Goal: Task Accomplishment & Management: Manage account settings

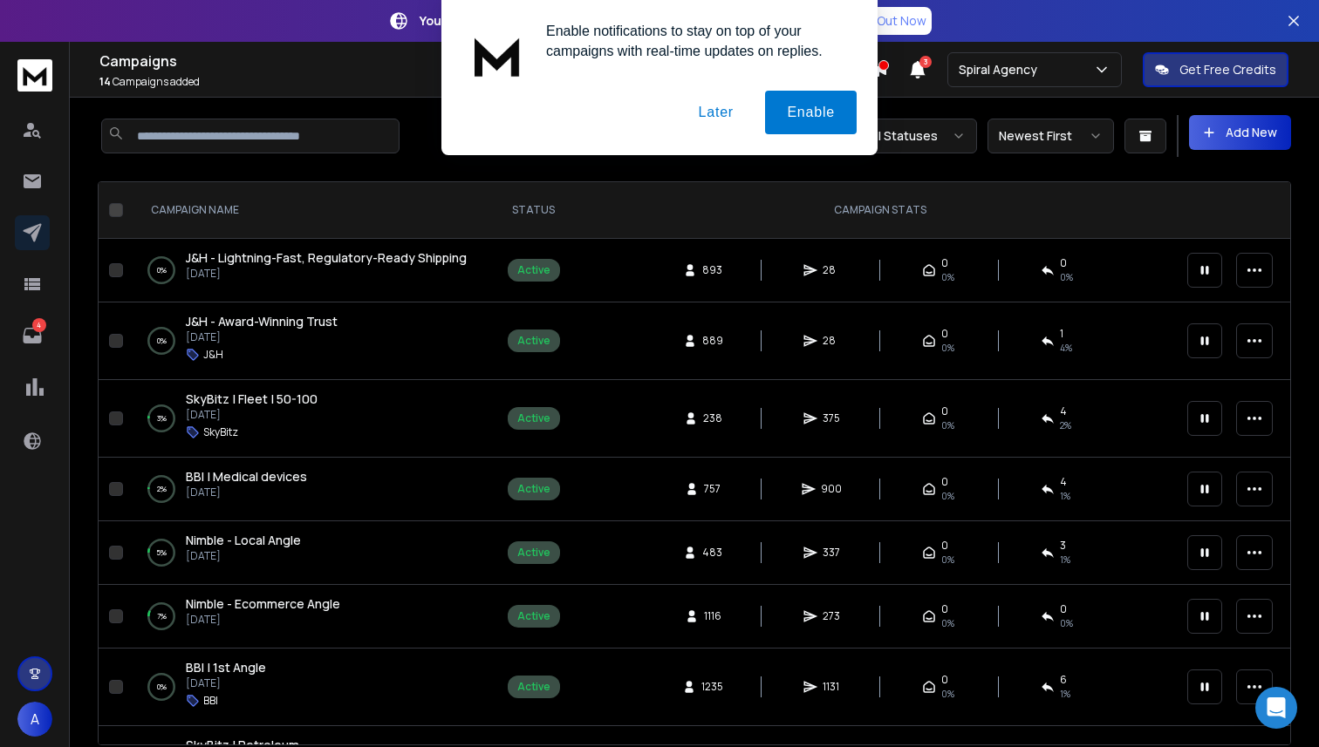
click at [721, 106] on button "Later" at bounding box center [715, 113] width 78 height 44
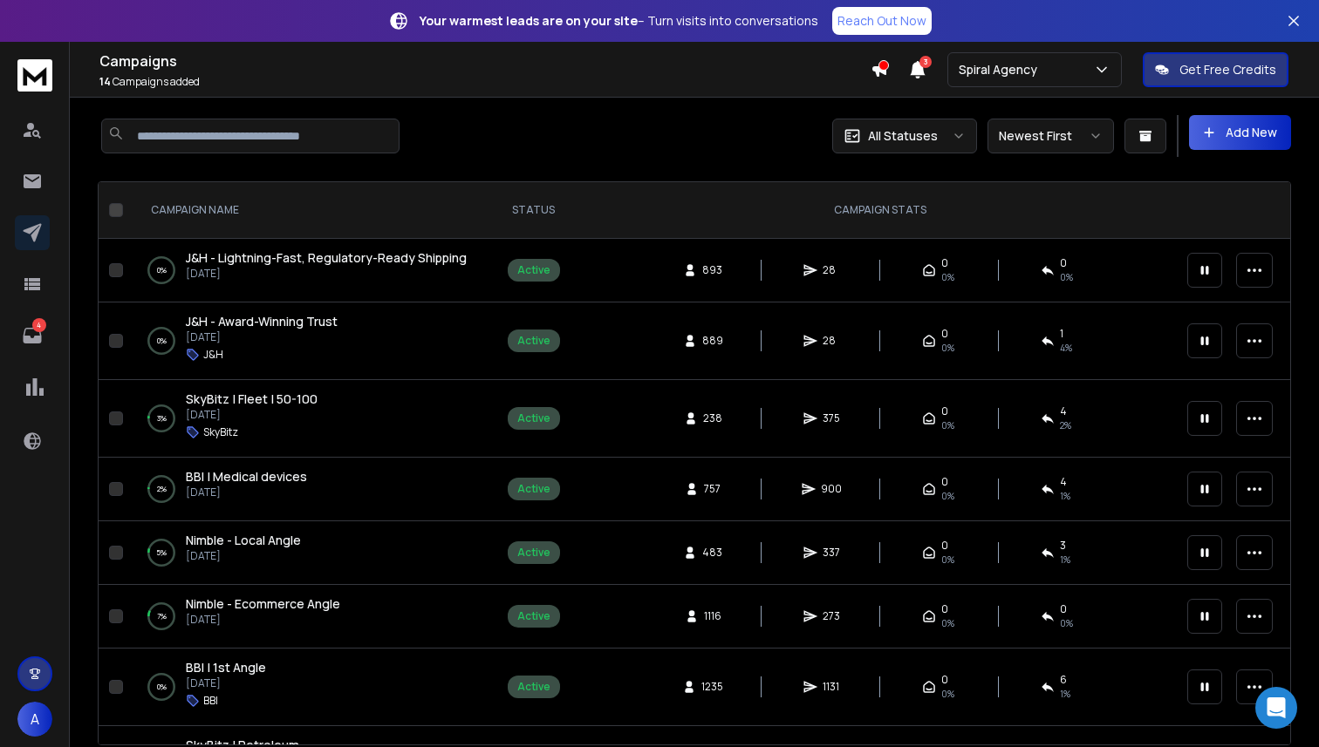
click at [174, 142] on input at bounding box center [250, 136] width 298 height 35
click at [240, 389] on td "3 % SkyBitz | Fleet | 50-100 9 days ago SkyBitz" at bounding box center [307, 419] width 354 height 78
click at [262, 326] on span "J&H - Award-Winning Trust" at bounding box center [262, 321] width 152 height 17
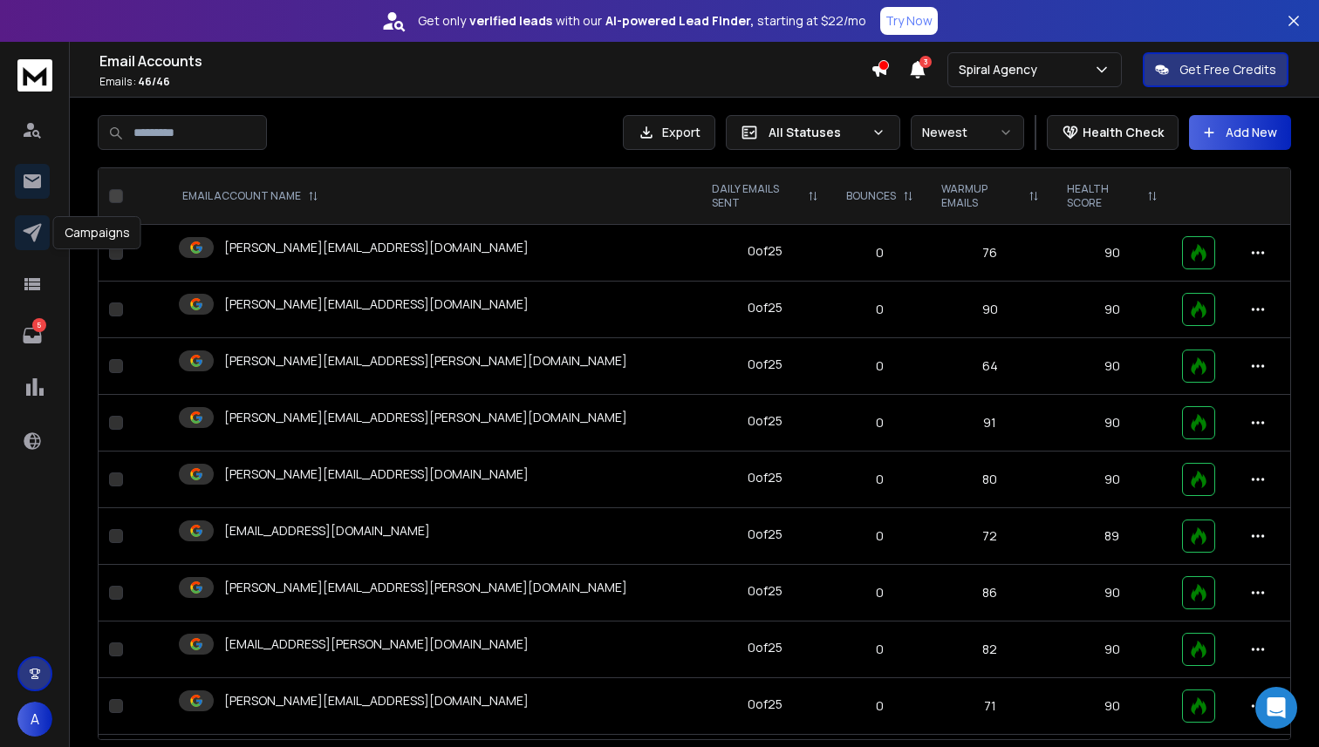
click at [31, 233] on icon at bounding box center [32, 232] width 21 height 21
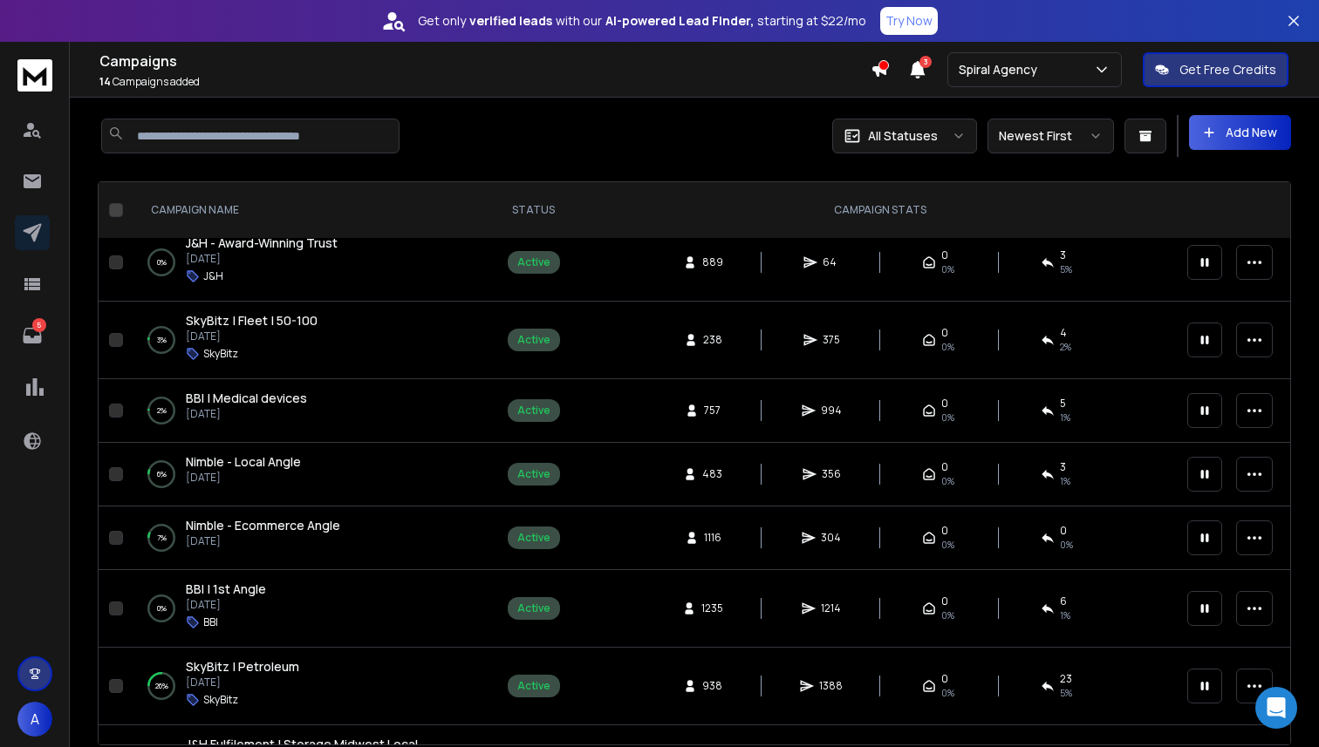
scroll to position [36, 0]
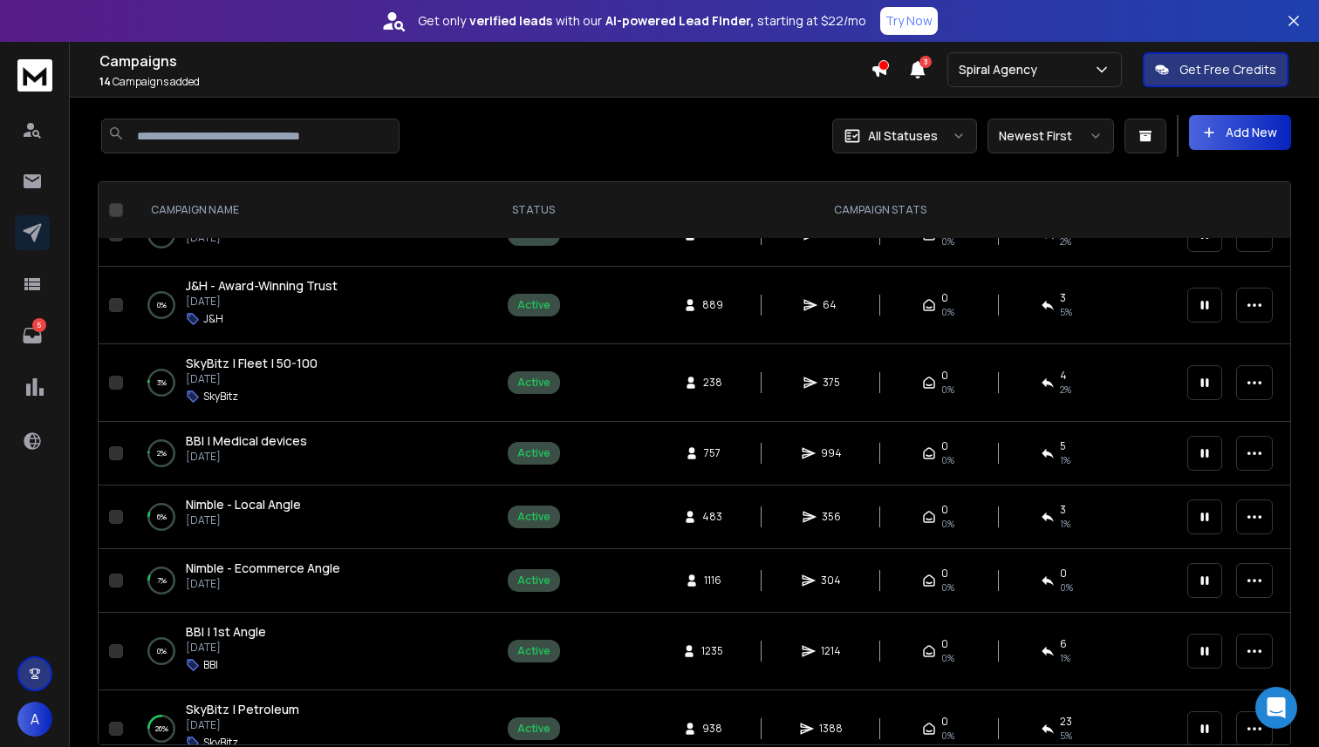
click at [279, 362] on span "SkyBitz | Fleet | 50-100" at bounding box center [252, 363] width 132 height 17
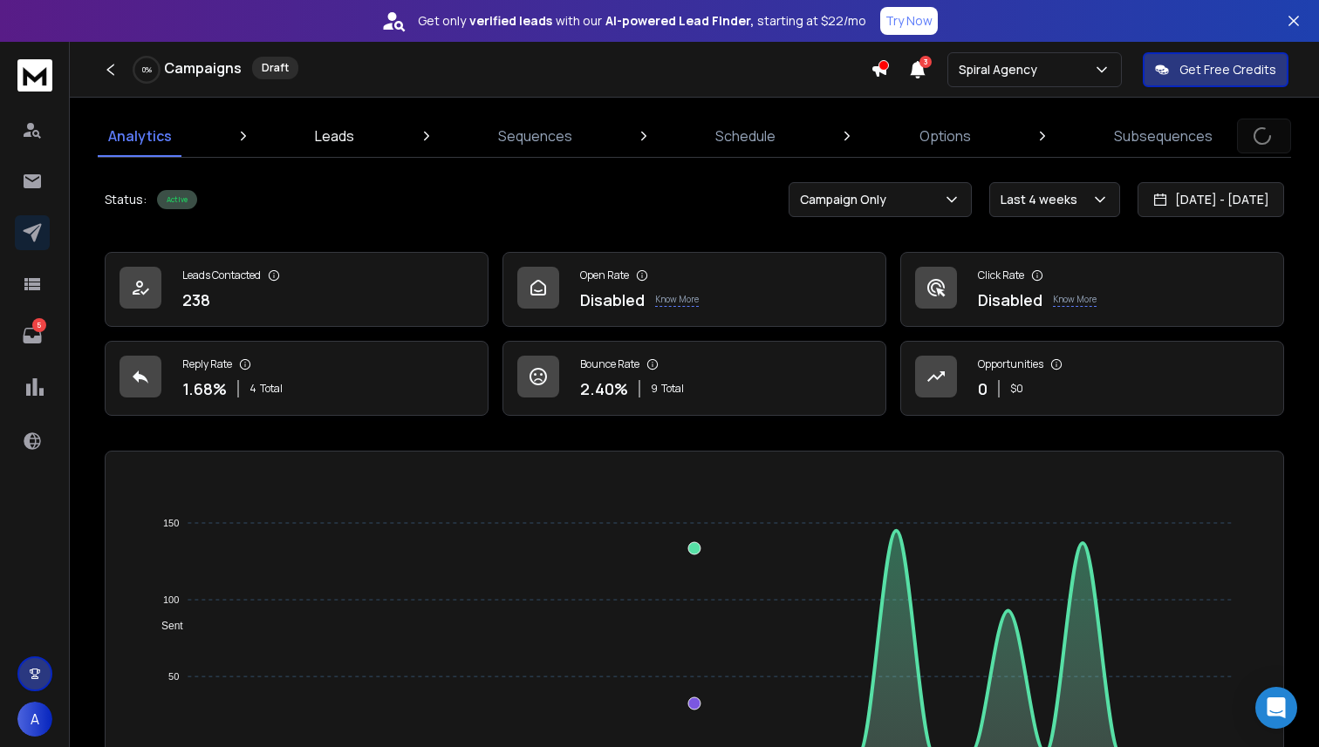
click at [317, 139] on p "Leads" at bounding box center [334, 136] width 39 height 21
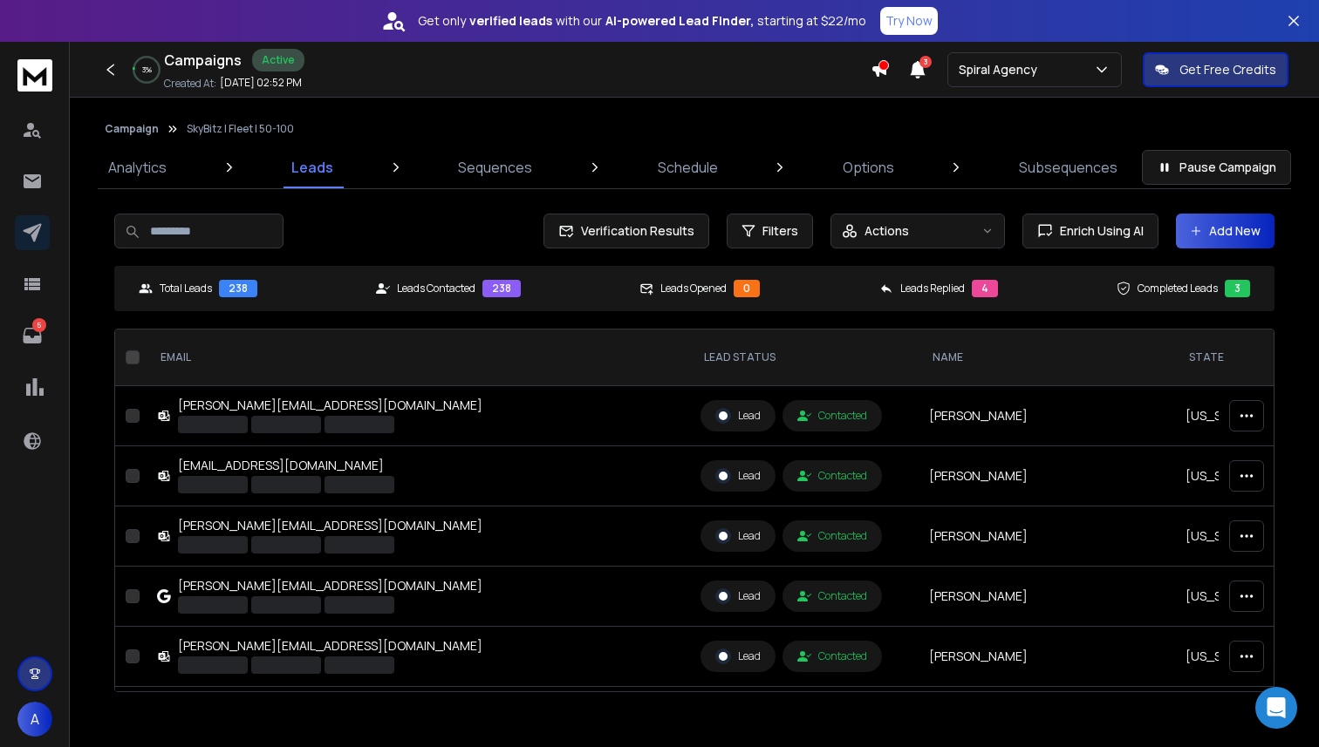
click at [571, 156] on div "Analytics Leads Sequences Schedule Options Subsequences" at bounding box center [613, 168] width 1030 height 42
click at [537, 160] on link "Sequences" at bounding box center [494, 168] width 95 height 42
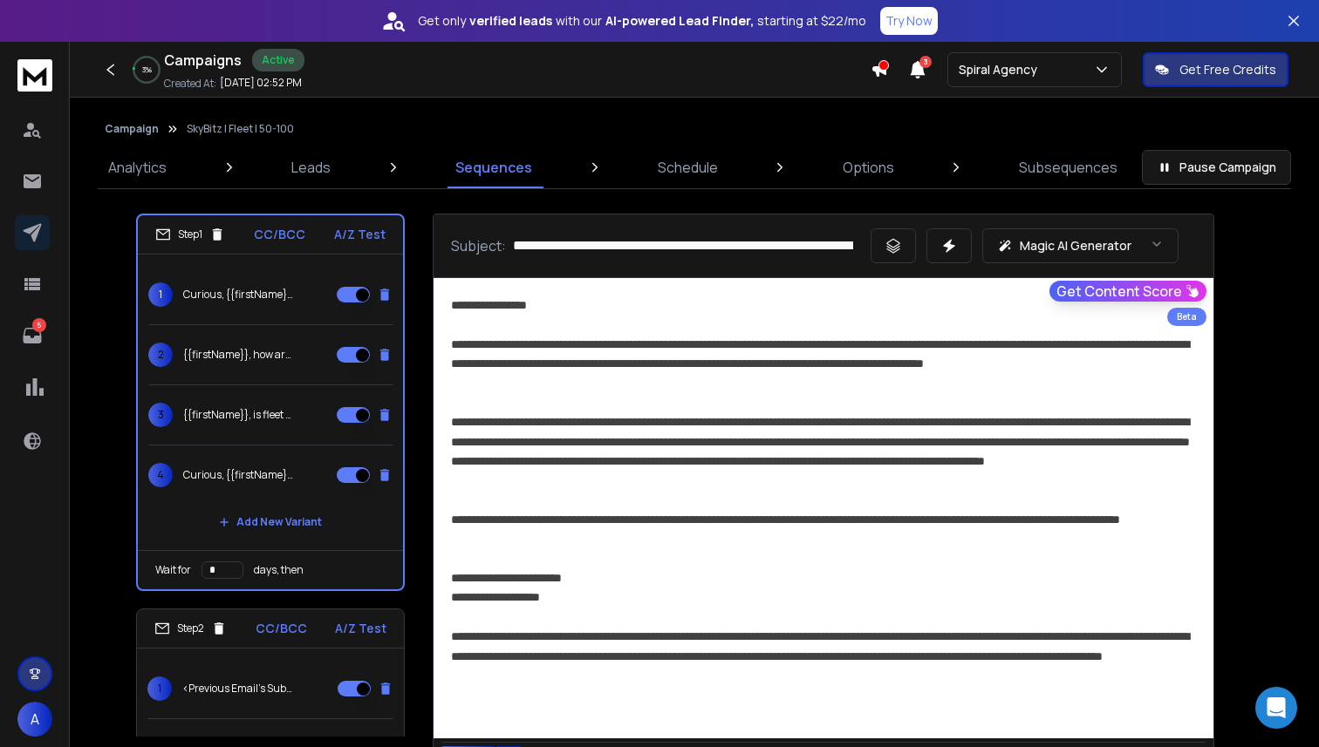
click at [224, 364] on div "2 {{firstName}}, how are you tackling idle trailers?" at bounding box center [221, 355] width 147 height 24
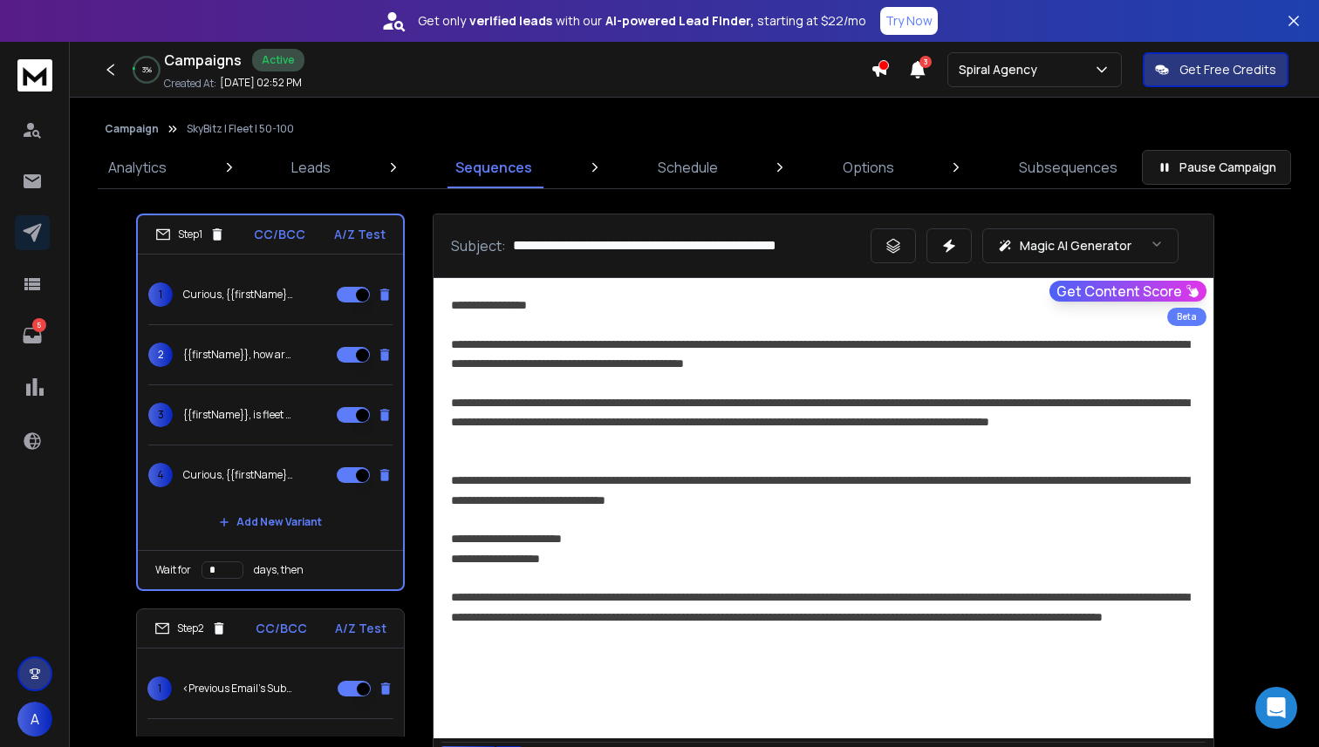
click at [228, 401] on div "3 {{firstName}}, is fleet utilization a current focus?" at bounding box center [270, 415] width 244 height 60
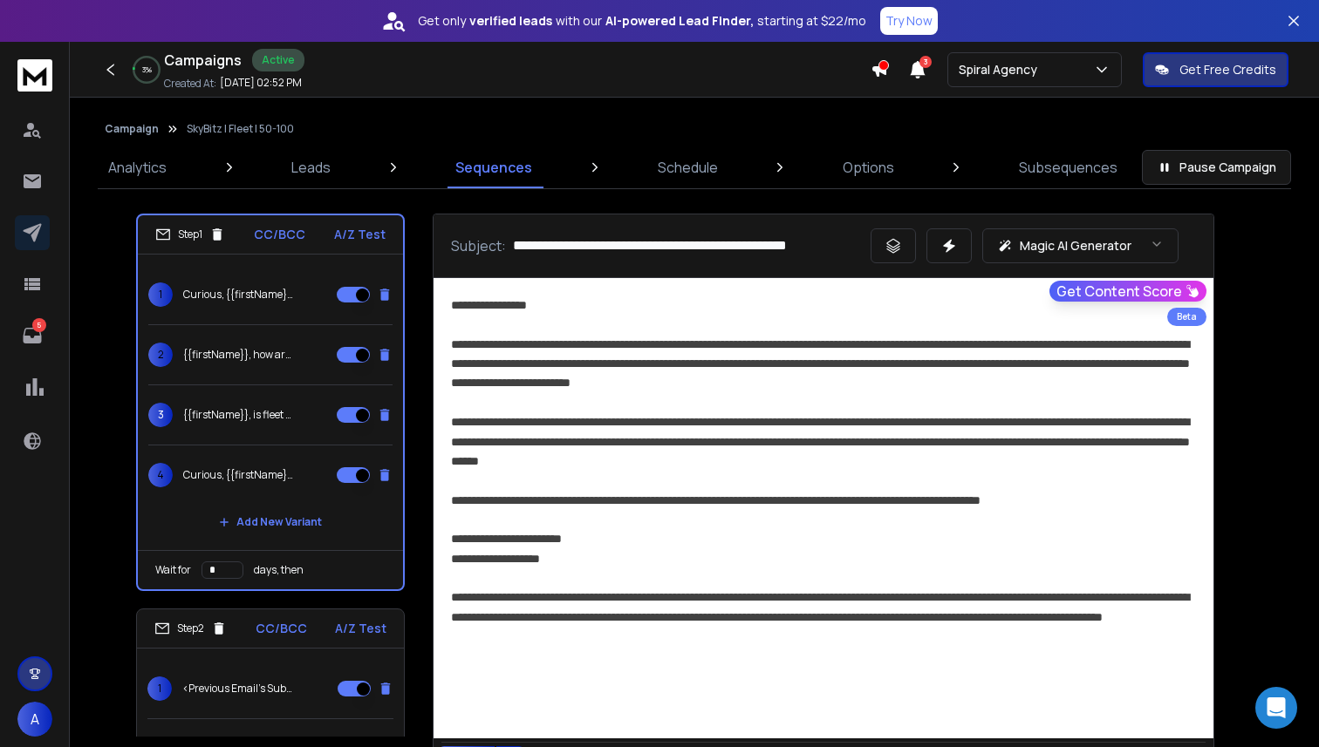
click at [225, 444] on div "3 {{firstName}}, is fleet utilization a current focus?" at bounding box center [270, 415] width 244 height 60
click at [220, 465] on div "4 Curious, {{firstName}} - are your trailers working at full capacity?" at bounding box center [221, 475] width 147 height 24
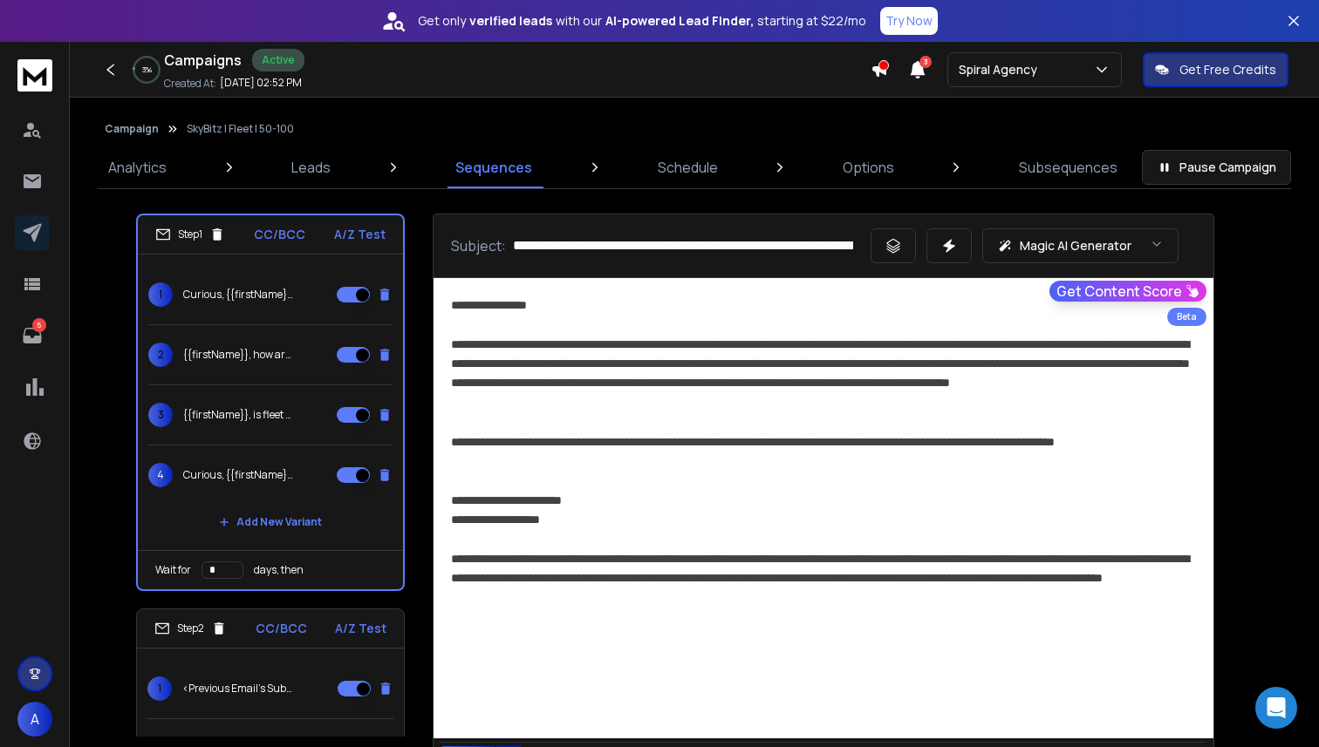
click at [236, 281] on div "1 Curious, {{firstName}} - are your trailers working at full capacity?" at bounding box center [270, 295] width 244 height 60
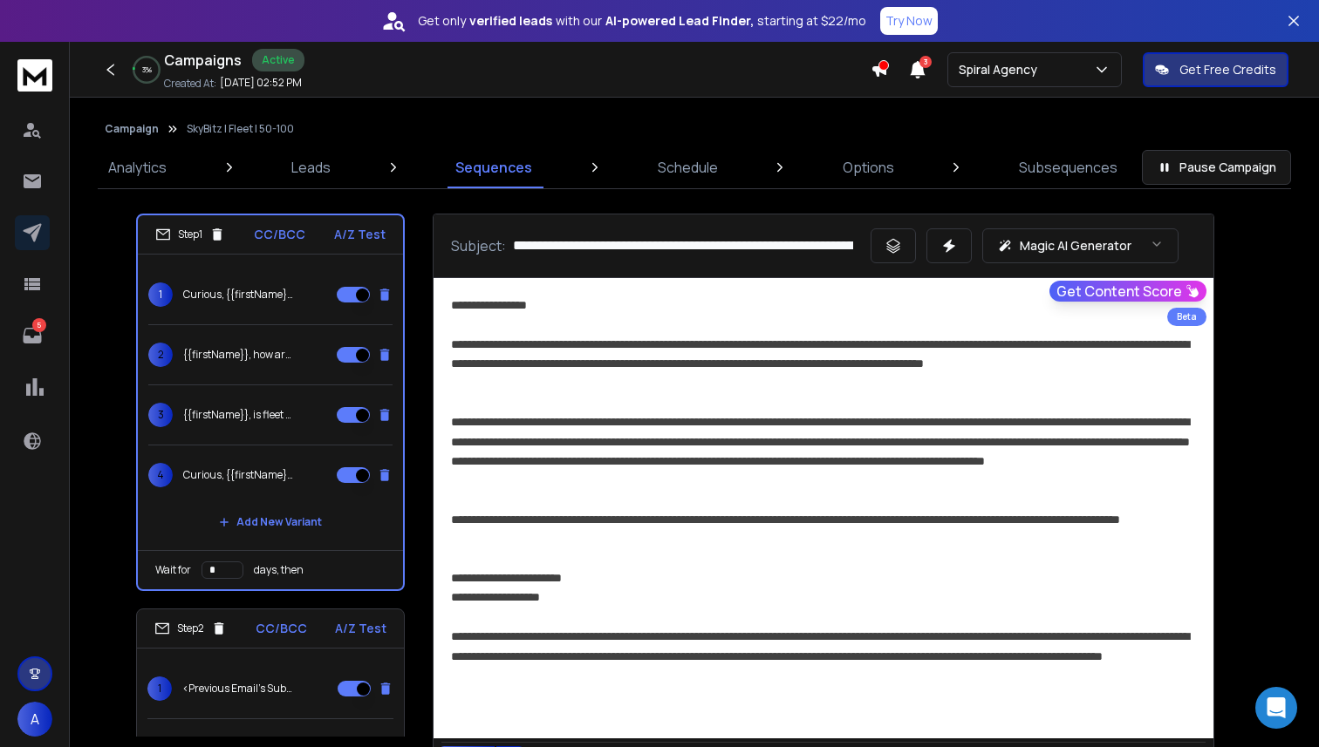
scroll to position [0, 71]
drag, startPoint x: 679, startPoint y: 248, endPoint x: 929, endPoint y: 266, distance: 250.1
click at [931, 266] on div "**********" at bounding box center [823, 247] width 780 height 64
click at [207, 345] on div "2 {{firstName}}, how are you tackling idle trailers?" at bounding box center [221, 355] width 147 height 24
type input "**********"
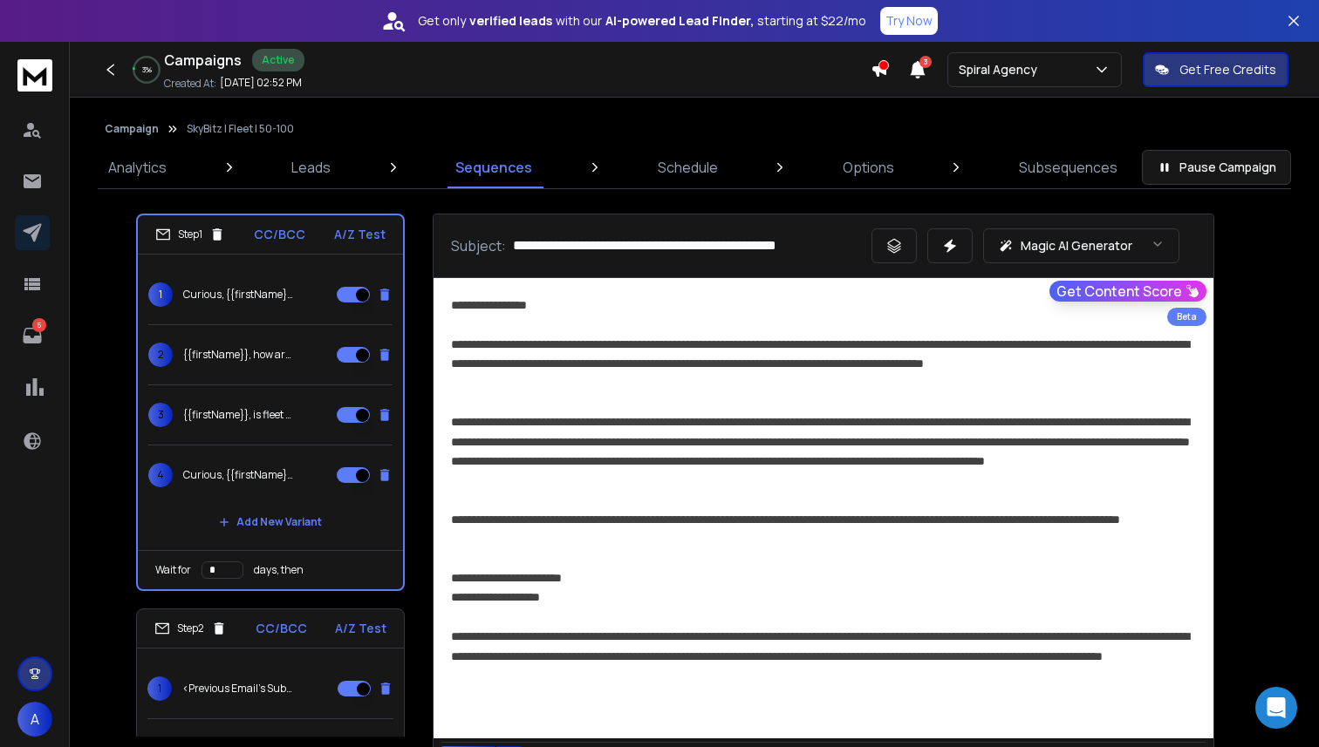
scroll to position [0, 0]
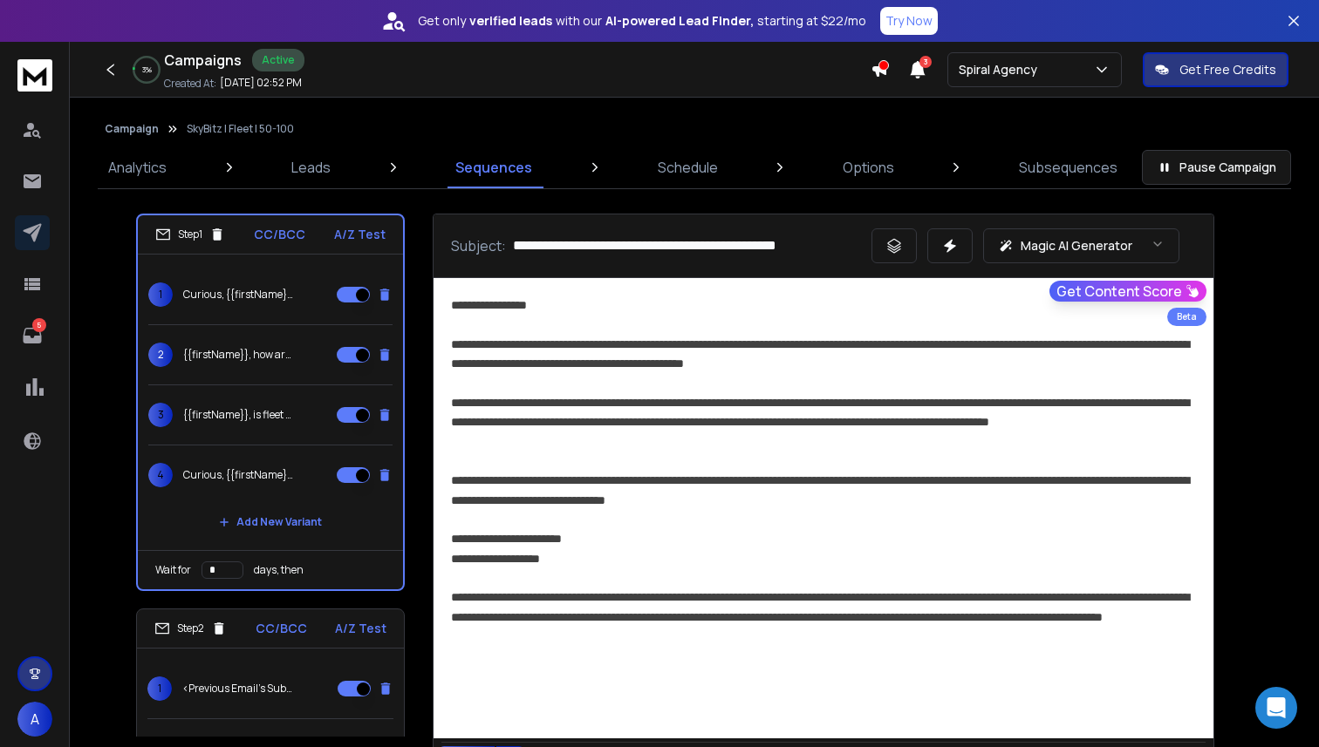
drag, startPoint x: 679, startPoint y: 239, endPoint x: 808, endPoint y: 239, distance: 129.1
click at [808, 239] on input "**********" at bounding box center [683, 245] width 341 height 21
click at [740, 324] on div at bounding box center [823, 324] width 745 height 19
